Goal: Task Accomplishment & Management: Manage account settings

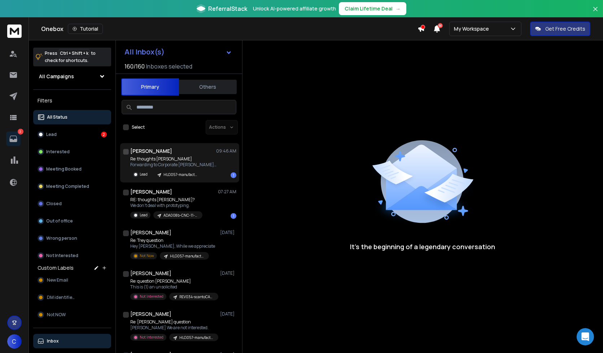
click at [215, 162] on p "Forwarding to Corporate [PERSON_NAME] Director Leading Edge" at bounding box center [173, 165] width 87 height 6
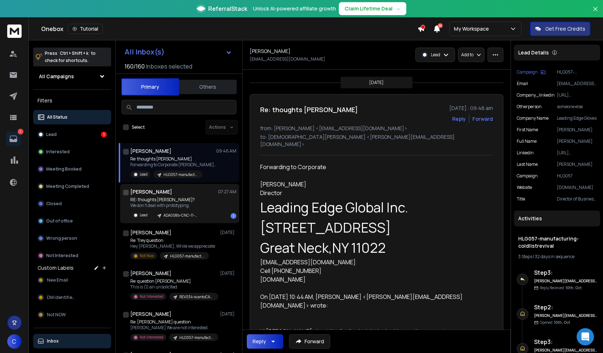
click at [204, 203] on div "RE: thoughts [PERSON_NAME]? We don't deal with prototyping. Lead ADA008b-CNC-11…" at bounding box center [183, 208] width 106 height 22
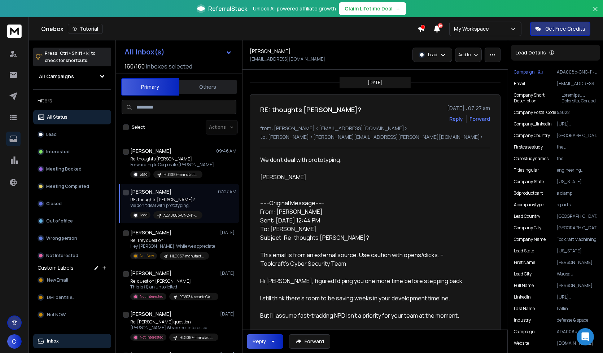
click at [444, 52] on icon at bounding box center [443, 55] width 6 height 6
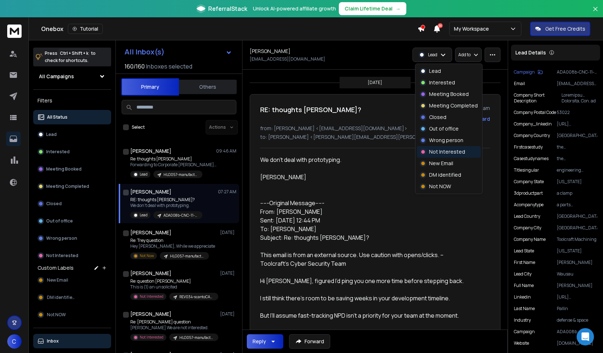
click at [445, 153] on p "Not Interested" at bounding box center [447, 151] width 36 height 7
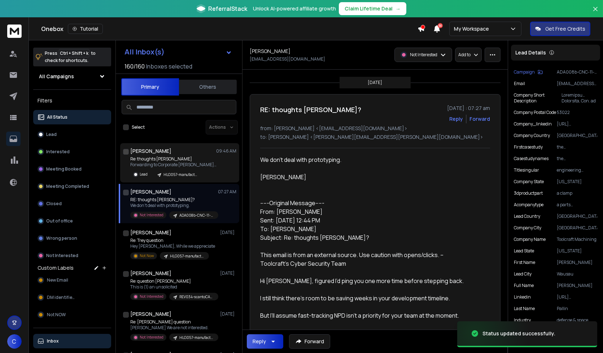
click at [138, 153] on h1 "[PERSON_NAME]" at bounding box center [150, 151] width 41 height 7
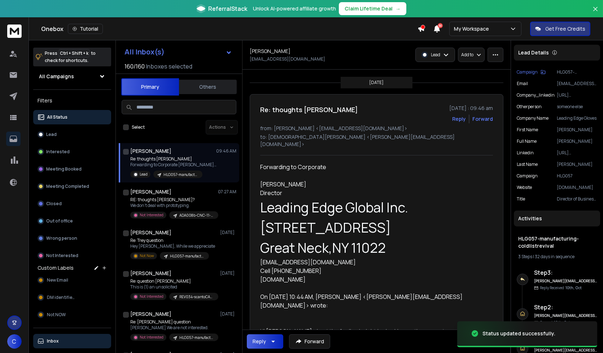
click at [449, 56] on div "Lead" at bounding box center [435, 55] width 39 height 14
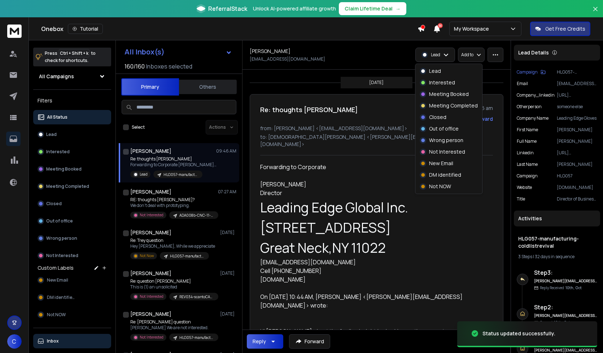
click at [342, 189] on div "Director" at bounding box center [365, 193] width 211 height 9
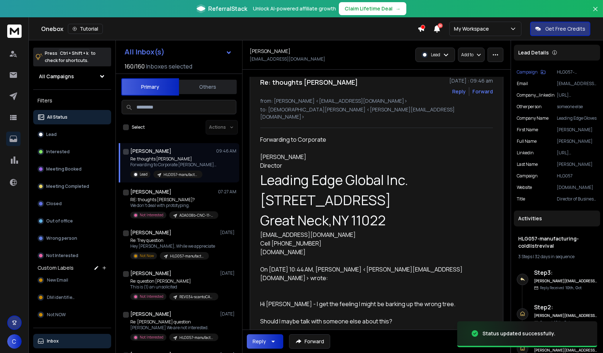
scroll to position [40, 0]
